Goal: Check status

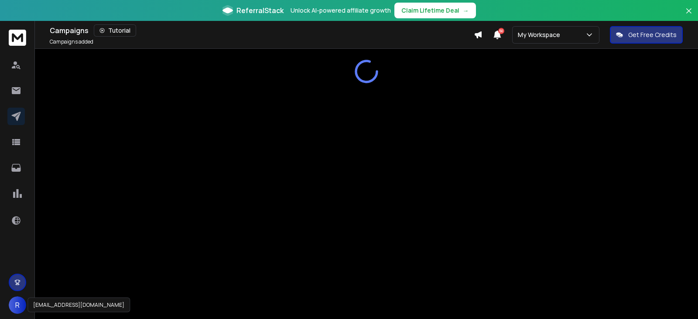
click at [24, 309] on span "R" at bounding box center [17, 305] width 17 height 17
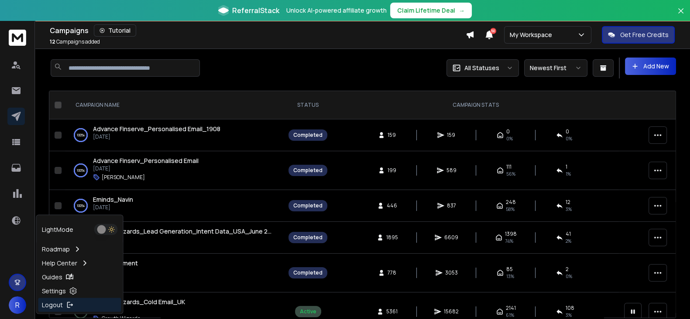
click at [66, 309] on div "Logout" at bounding box center [79, 305] width 83 height 14
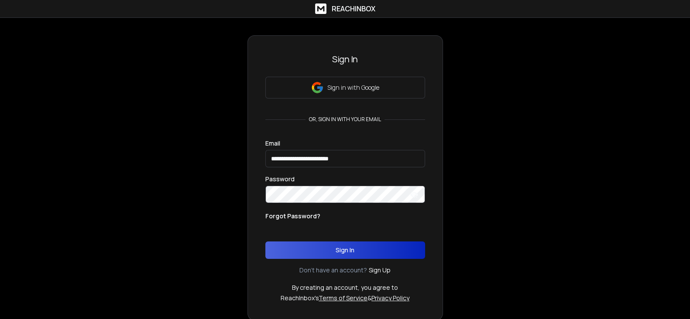
click at [325, 154] on input "**********" at bounding box center [345, 158] width 160 height 17
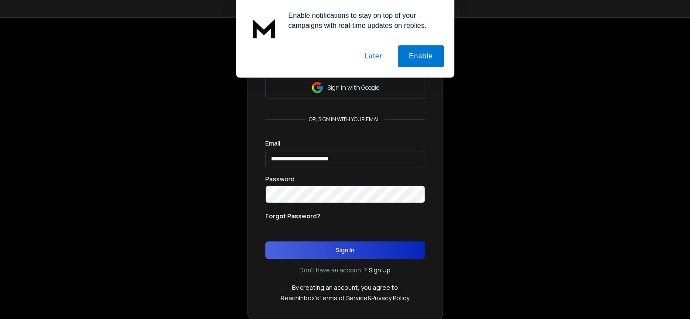
type input "**********"
click at [362, 255] on button "Sign In" at bounding box center [345, 250] width 160 height 17
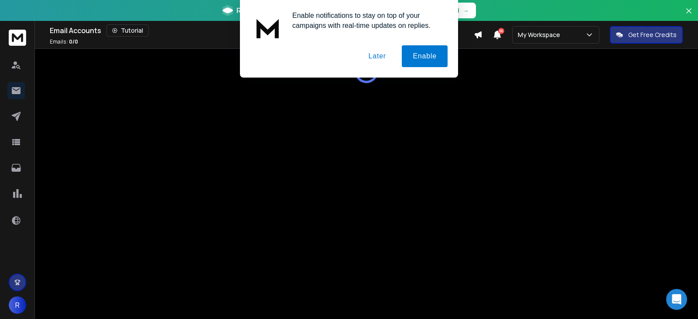
click at [375, 53] on button "Later" at bounding box center [376, 56] width 39 height 22
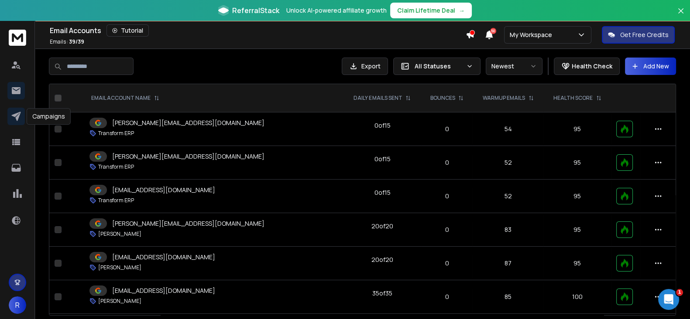
click at [21, 115] on icon at bounding box center [16, 116] width 10 height 10
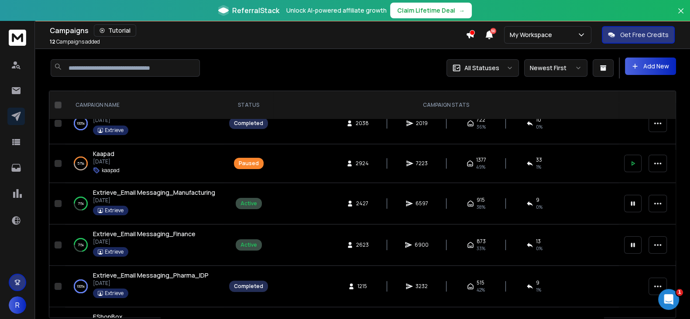
scroll to position [164, 0]
drag, startPoint x: 162, startPoint y: 196, endPoint x: 130, endPoint y: 189, distance: 32.6
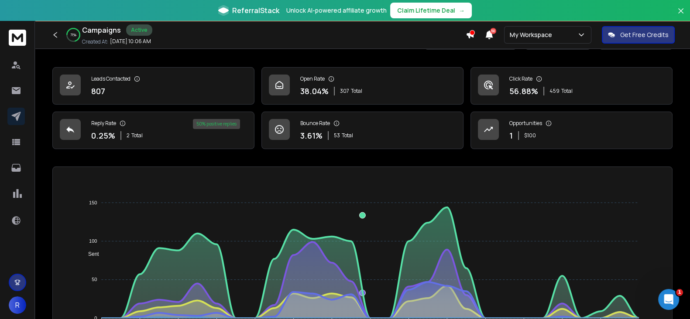
scroll to position [54, 0]
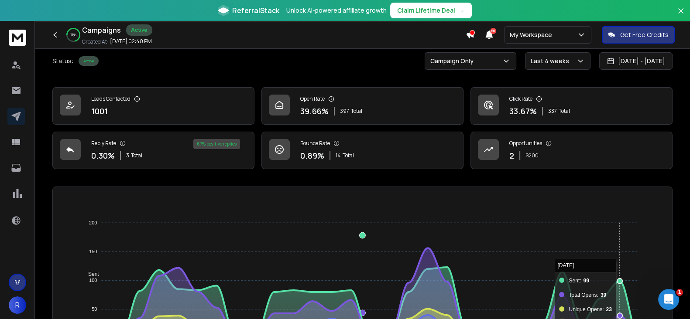
scroll to position [54, 0]
